Goal: Task Accomplishment & Management: Manage account settings

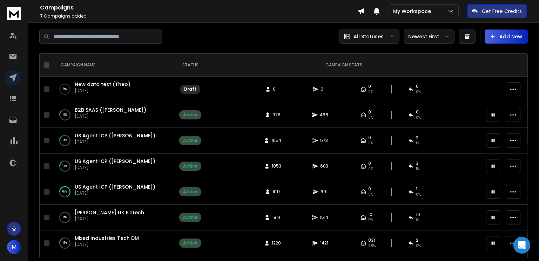
click at [195, 65] on th "STATUS" at bounding box center [190, 65] width 31 height 23
click at [334, 62] on th "CAMPAIGN STATS" at bounding box center [344, 65] width 276 height 23
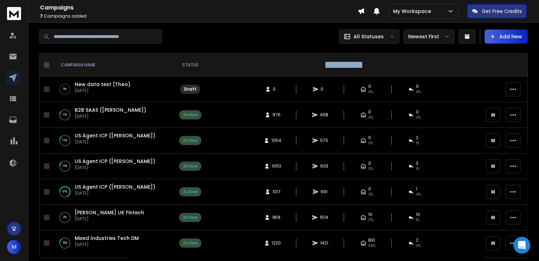
click at [334, 62] on th "CAMPAIGN STATS" at bounding box center [344, 65] width 276 height 23
click at [71, 64] on th "CAMPAIGN NAME" at bounding box center [113, 65] width 123 height 23
click at [71, 66] on th "CAMPAIGN NAME" at bounding box center [113, 65] width 123 height 23
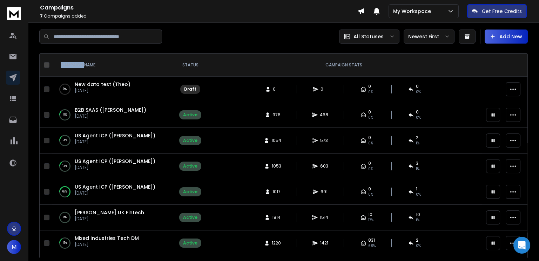
click at [71, 66] on th "CAMPAIGN NAME" at bounding box center [113, 65] width 123 height 23
click at [69, 66] on th "CAMPAIGN NAME" at bounding box center [113, 65] width 123 height 23
click at [16, 114] on link at bounding box center [13, 120] width 14 height 14
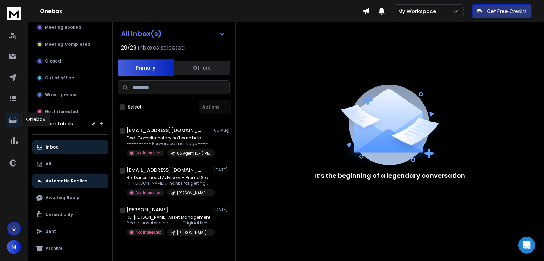
scroll to position [125, 0]
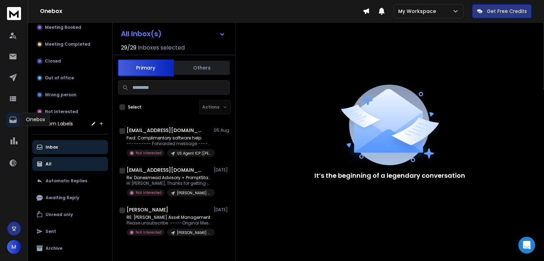
click at [69, 165] on button "All" at bounding box center [70, 164] width 76 height 14
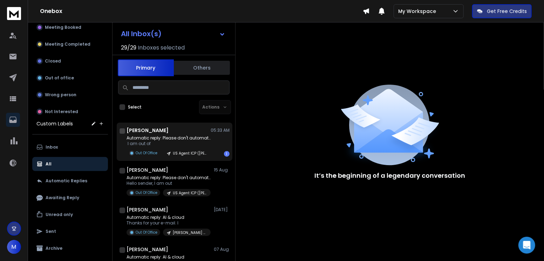
click at [202, 143] on p "﻿ I am out of" at bounding box center [169, 144] width 84 height 6
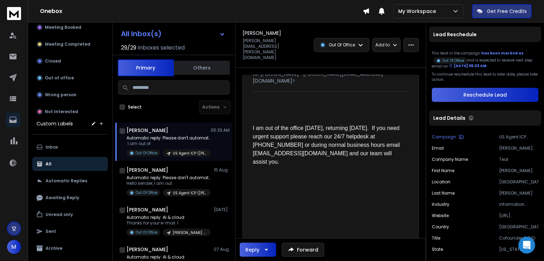
scroll to position [68, 0]
click at [22, 77] on div at bounding box center [14, 79] width 16 height 17
click at [15, 79] on icon at bounding box center [13, 77] width 8 height 8
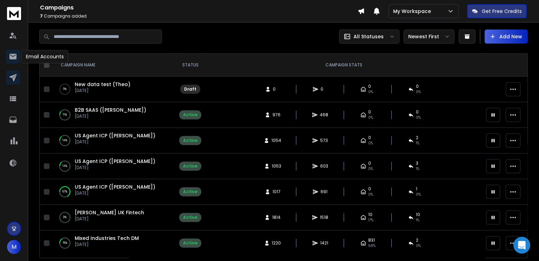
click at [12, 53] on icon at bounding box center [13, 56] width 8 height 8
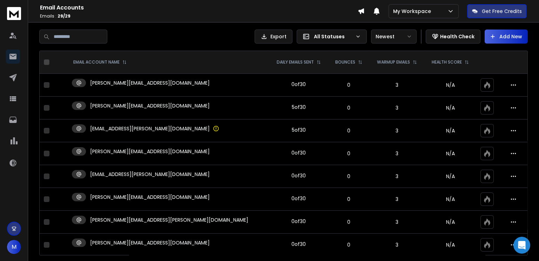
click at [179, 132] on div "[EMAIL_ADDRESS][PERSON_NAME][DOMAIN_NAME]" at bounding box center [141, 128] width 138 height 8
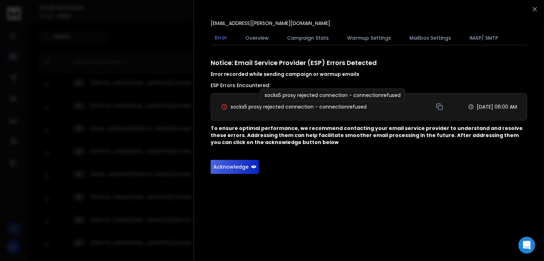
click at [308, 107] on span "socks5 proxy rejected connection - connectionrefused" at bounding box center [299, 106] width 136 height 7
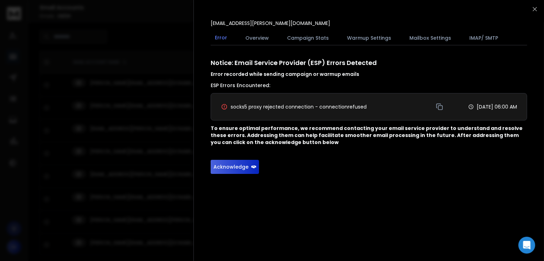
click at [238, 110] on div "socks5 proxy rejected connection - connectionrefused [DATE] 06:00 AM" at bounding box center [369, 106] width 317 height 27
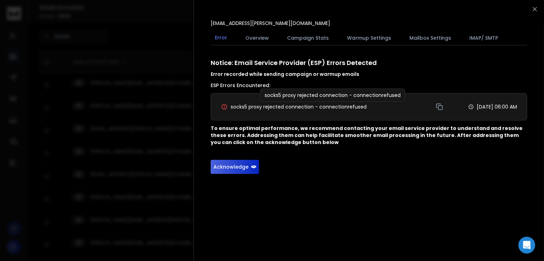
click at [244, 106] on span "socks5 proxy rejected connection - connectionrefused" at bounding box center [299, 106] width 136 height 7
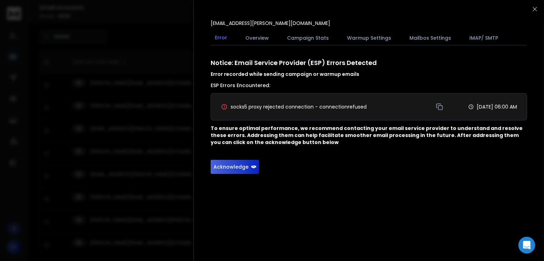
click at [442, 33] on button "Mailbox Settings" at bounding box center [430, 37] width 50 height 15
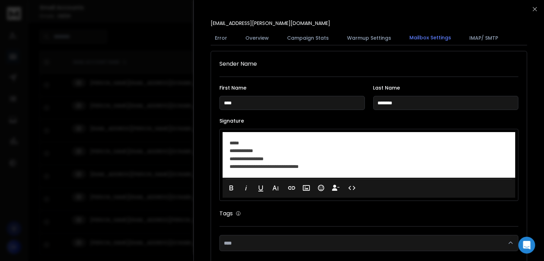
click at [472, 37] on button "IMAP/ SMTP" at bounding box center [483, 37] width 37 height 15
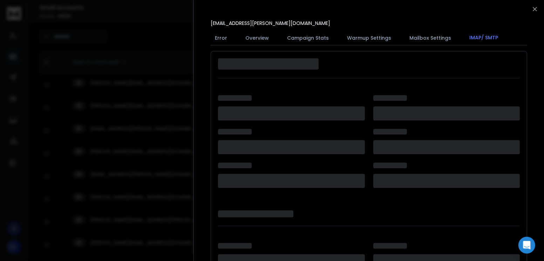
scroll to position [140, 0]
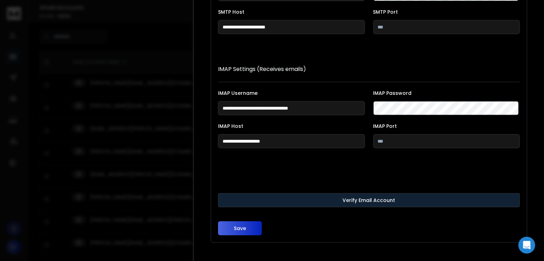
click at [322, 204] on button "Verify Email Account" at bounding box center [369, 200] width 302 height 14
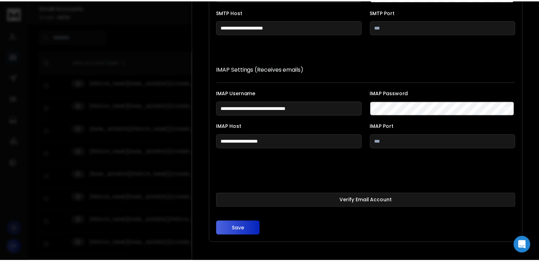
scroll to position [0, 0]
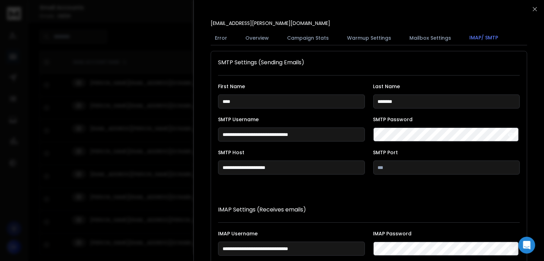
click at [222, 35] on button "Error" at bounding box center [221, 37] width 21 height 15
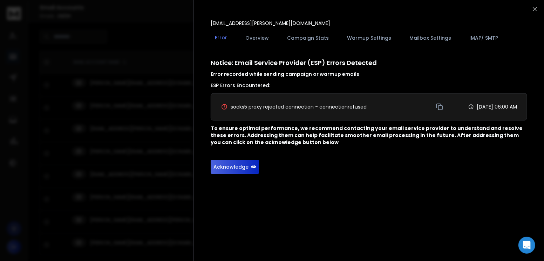
click at [252, 167] on icon at bounding box center [254, 166] width 5 height 3
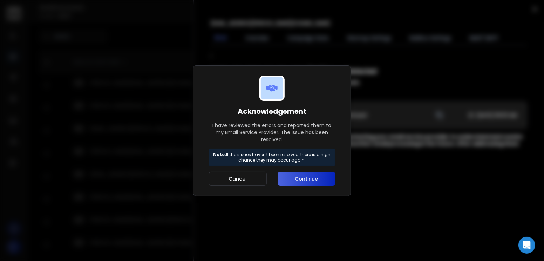
click at [288, 175] on button "Continue" at bounding box center [306, 179] width 57 height 14
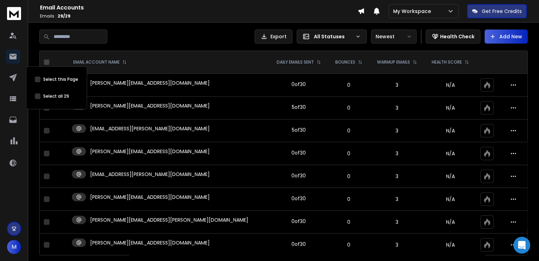
click at [46, 62] on button "Select this Page" at bounding box center [47, 62] width 6 height 6
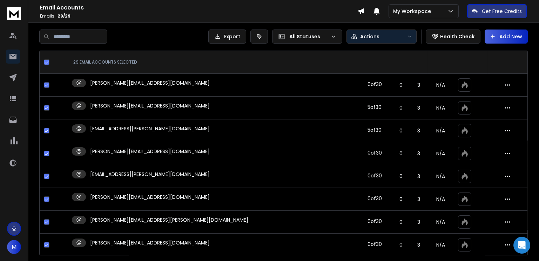
click at [410, 40] on button "Actions" at bounding box center [382, 36] width 70 height 14
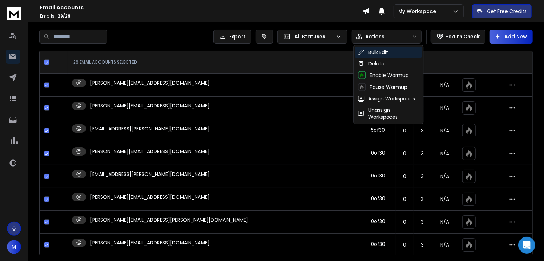
click at [376, 54] on div "Bulk Edit" at bounding box center [373, 52] width 30 height 7
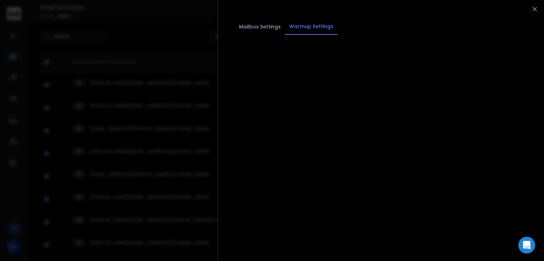
click at [304, 26] on button "Warmup Settings" at bounding box center [311, 27] width 53 height 16
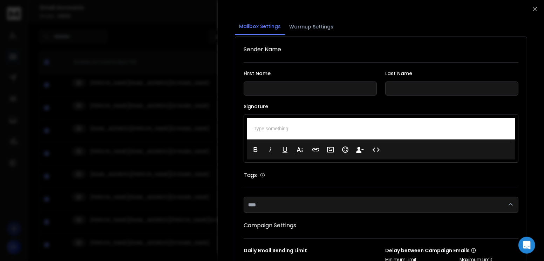
click at [280, 28] on button "Mailbox Settings" at bounding box center [260, 27] width 50 height 16
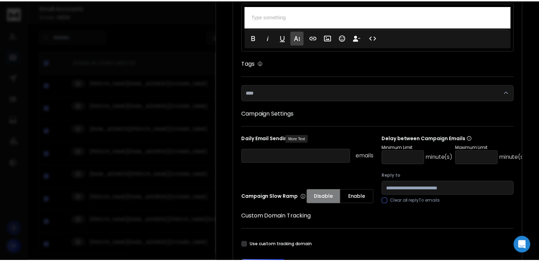
scroll to position [158, 0]
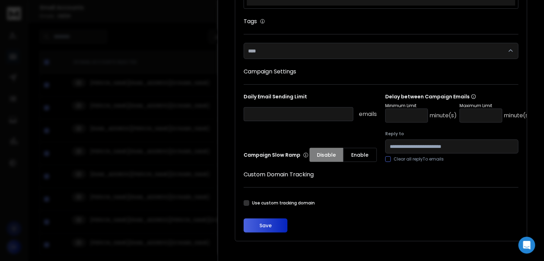
click at [297, 107] on input "number" at bounding box center [299, 114] width 110 height 14
type input "**"
click at [259, 225] on button "Save" at bounding box center [266, 225] width 44 height 14
